Goal: Communication & Community: Answer question/provide support

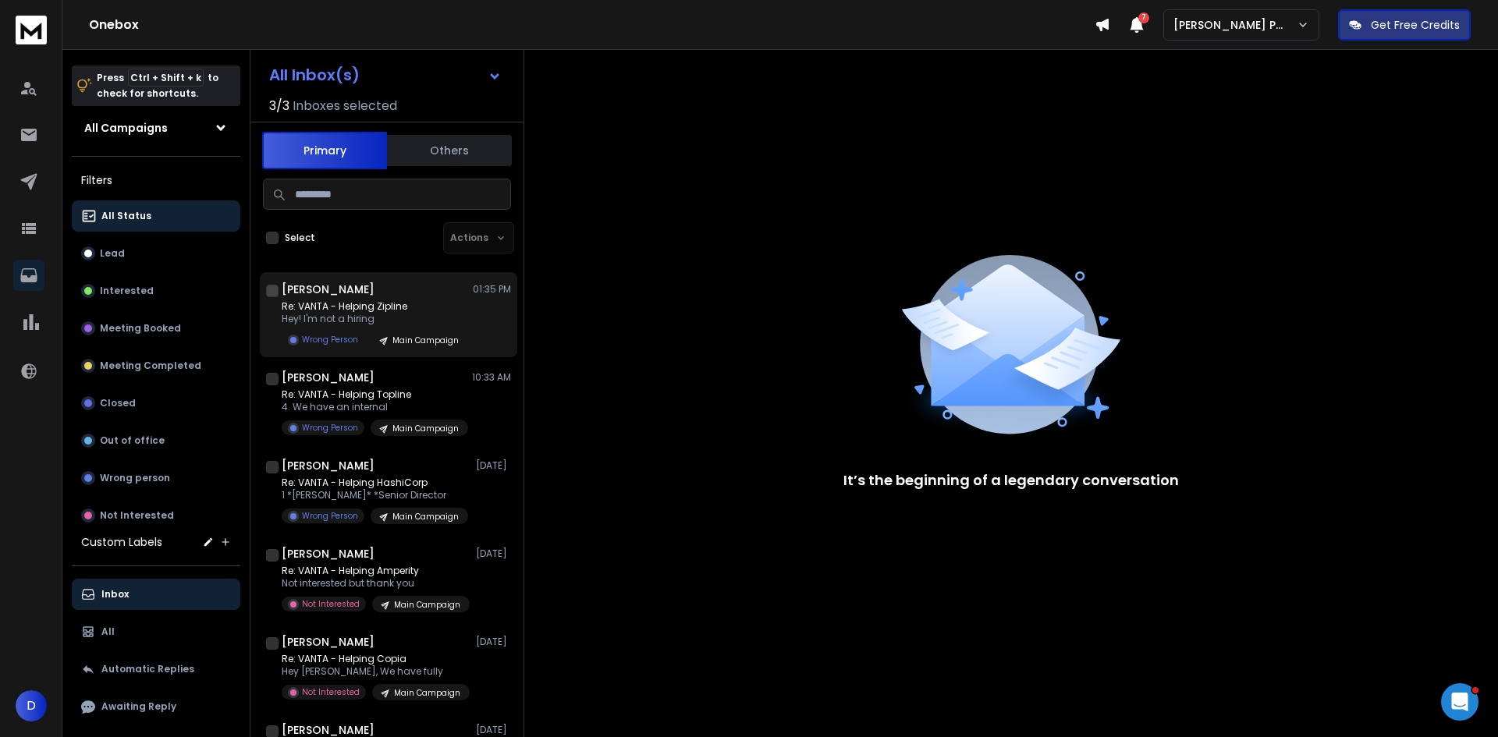
click at [388, 303] on p "Re: VANTA - Helping Zipline" at bounding box center [375, 306] width 187 height 12
